Goal: Task Accomplishment & Management: Manage account settings

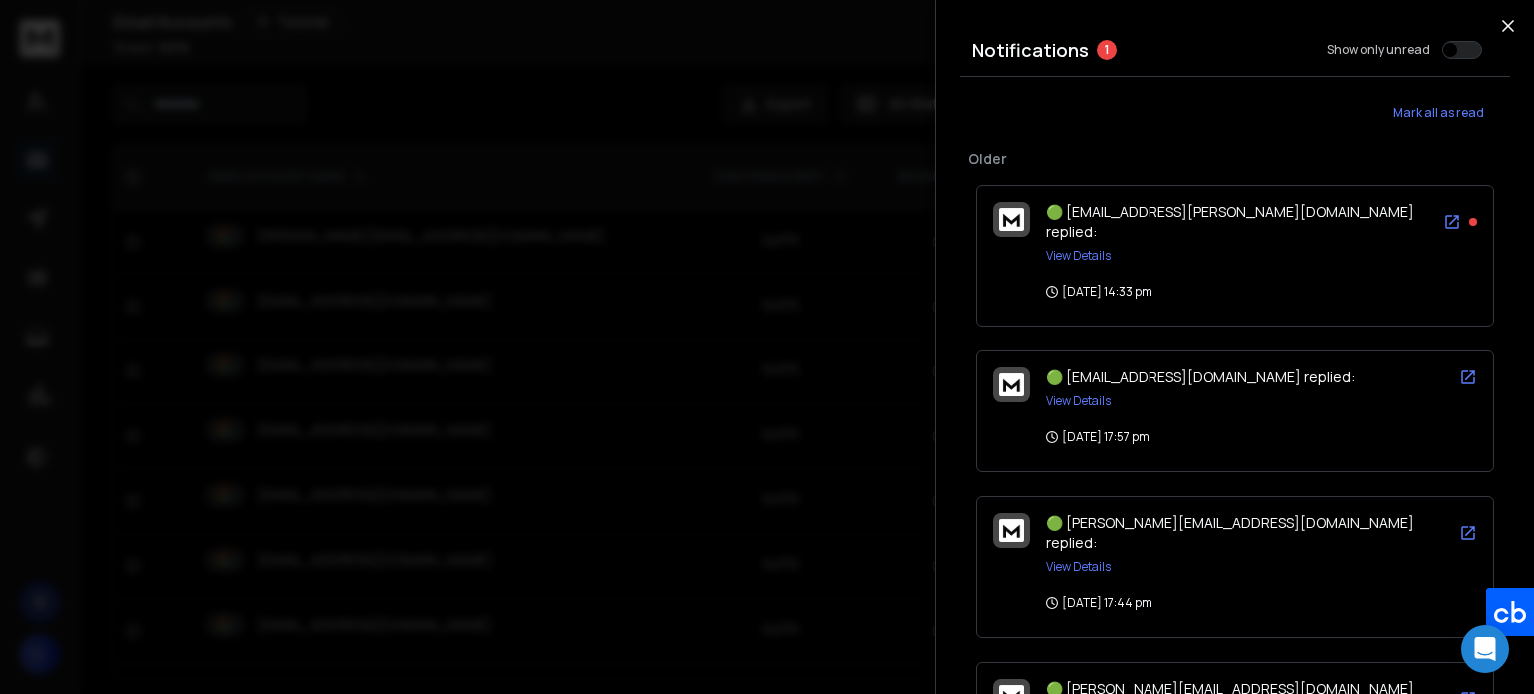
click at [1498, 25] on icon "button" at bounding box center [1508, 26] width 20 height 20
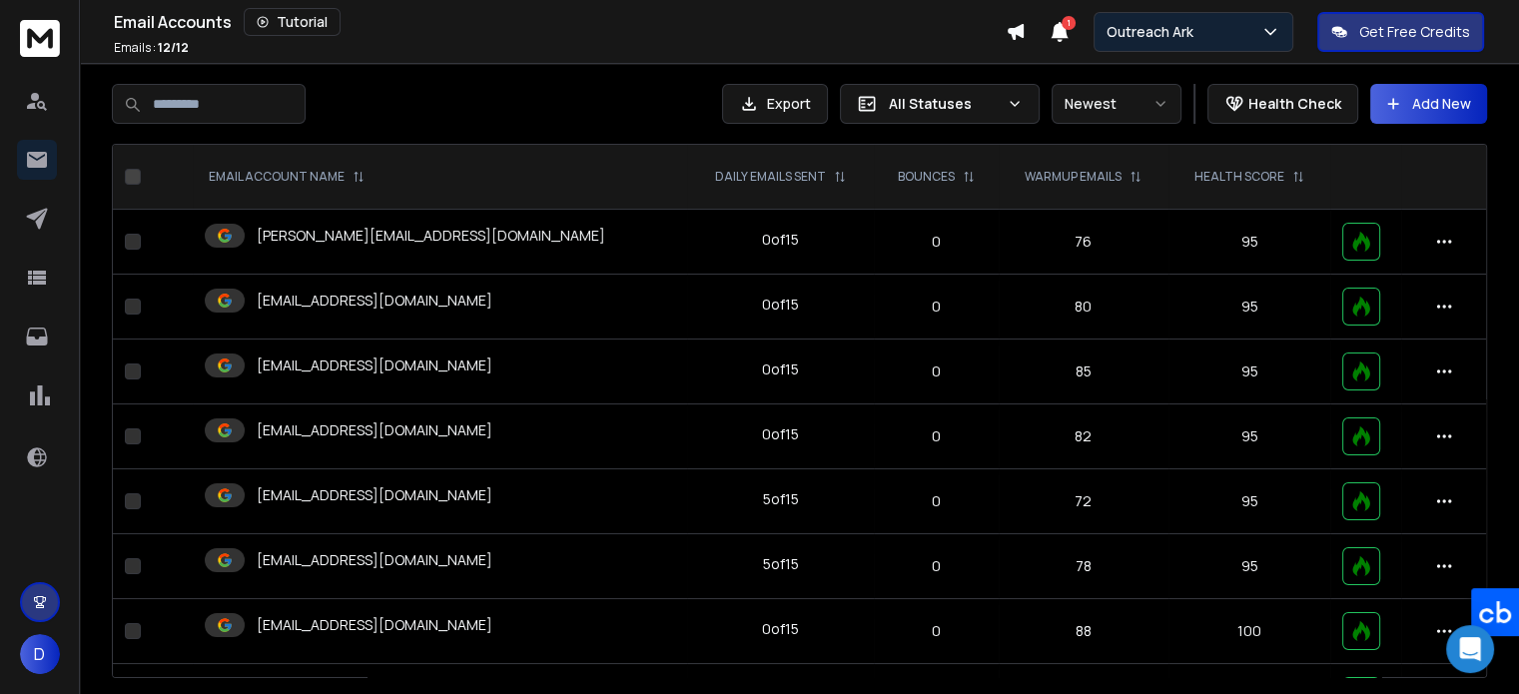
click at [1168, 39] on p "Outreach Ark" at bounding box center [1154, 32] width 95 height 20
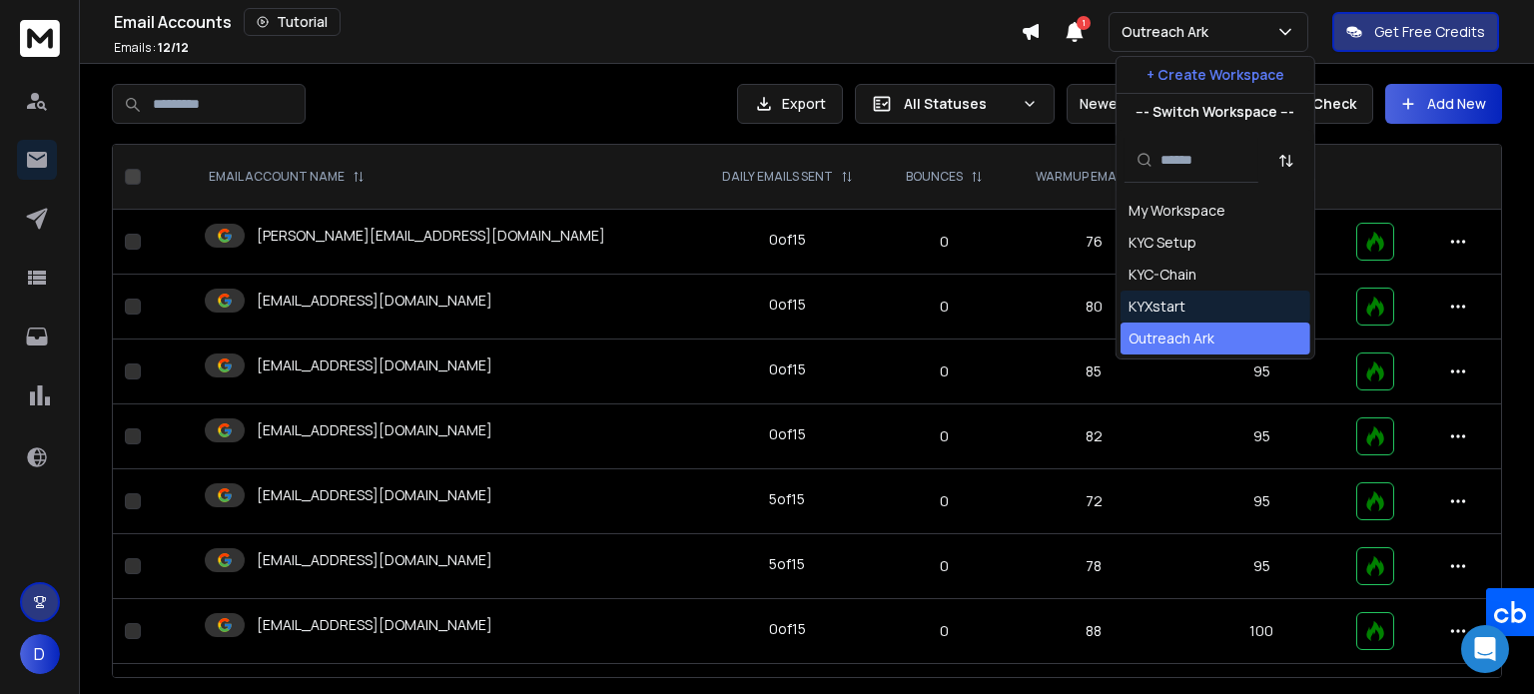
click at [1165, 298] on div "KYXstart" at bounding box center [1157, 307] width 57 height 20
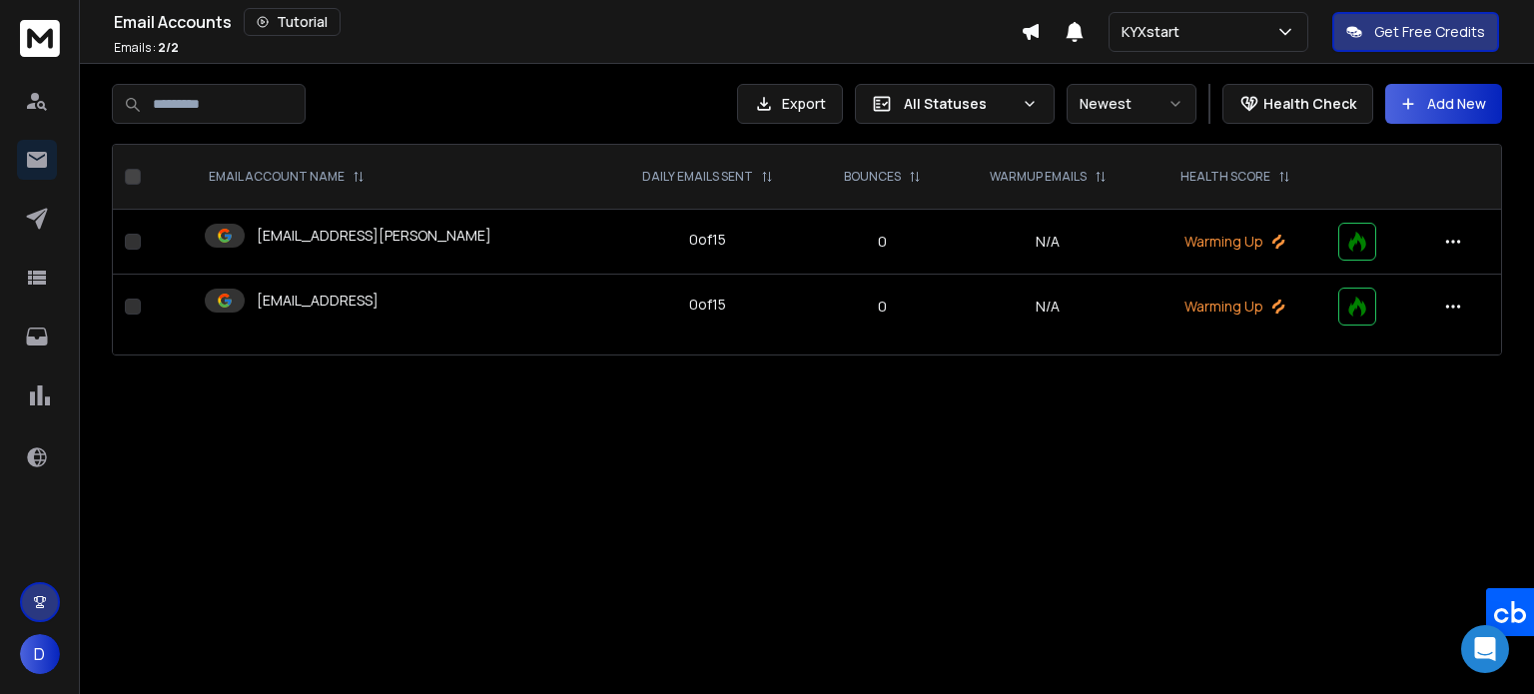
click at [453, 491] on div "ReferralStack Unlock AI-powered affiliate growth Lifetime Deals available! Clai…" at bounding box center [767, 347] width 1534 height 694
click at [484, 109] on div at bounding box center [418, 104] width 613 height 40
click at [472, 78] on div "Export All Statuses Newest Health Check Add New EMAIL ACCOUNT NAME DAILY EMAILS…" at bounding box center [807, 220] width 1455 height 312
